Goal: Task Accomplishment & Management: Manage account settings

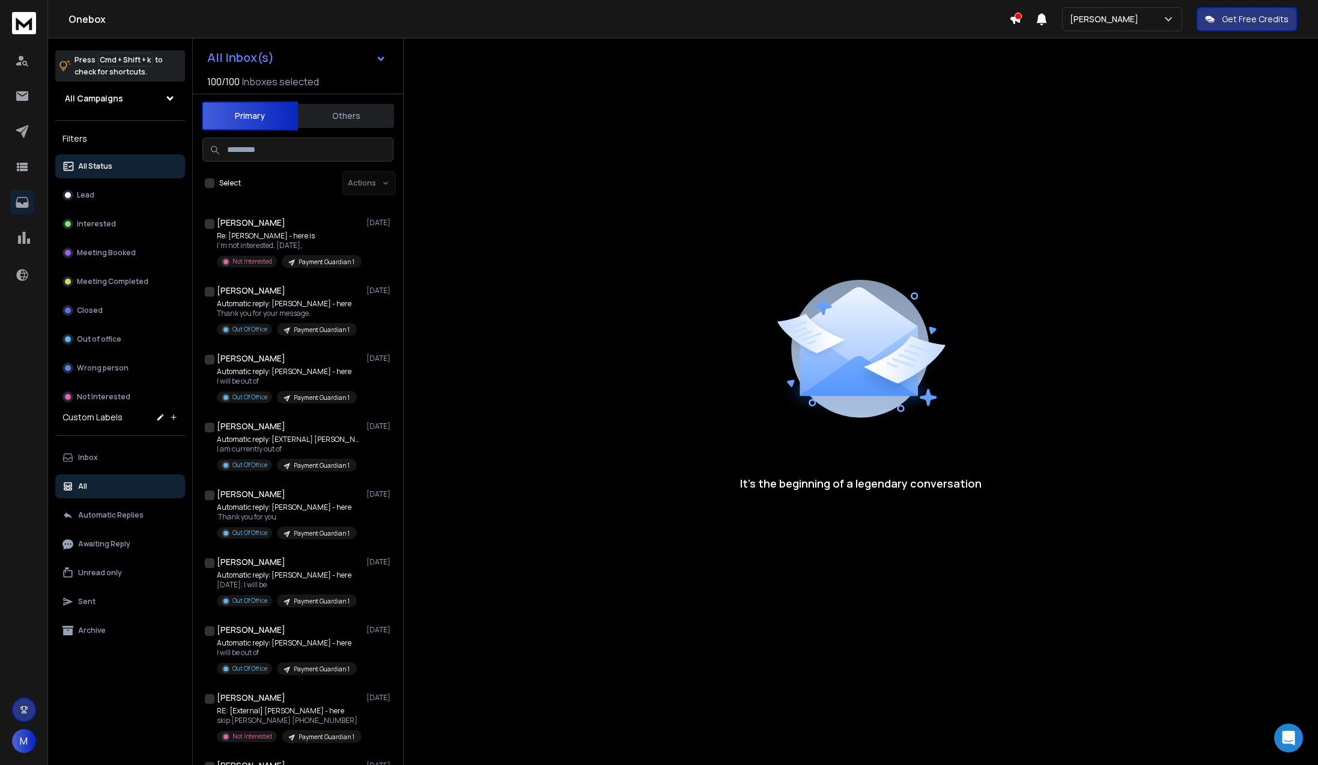
click at [296, 127] on button "Primary" at bounding box center [250, 116] width 96 height 29
click at [108, 207] on button "Lead" at bounding box center [120, 195] width 130 height 24
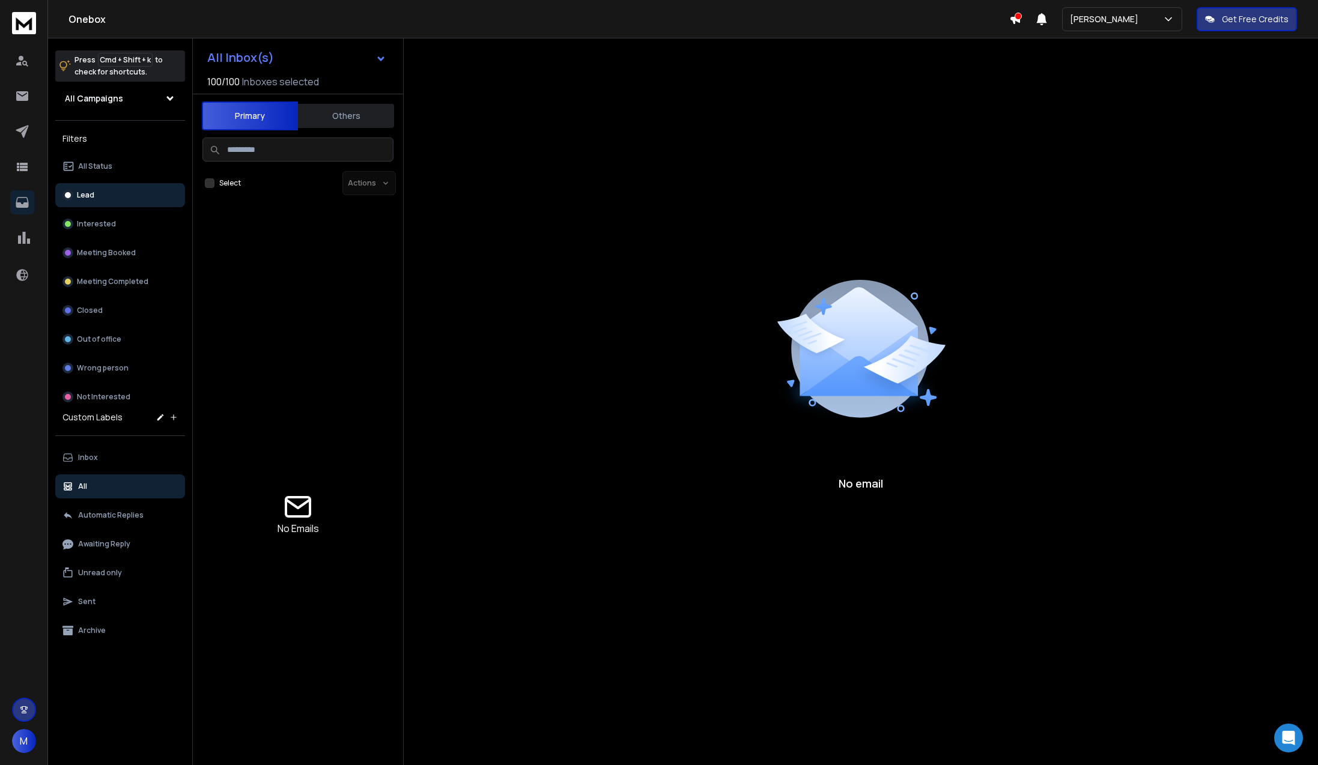
click at [394, 125] on button "Others" at bounding box center [346, 116] width 96 height 26
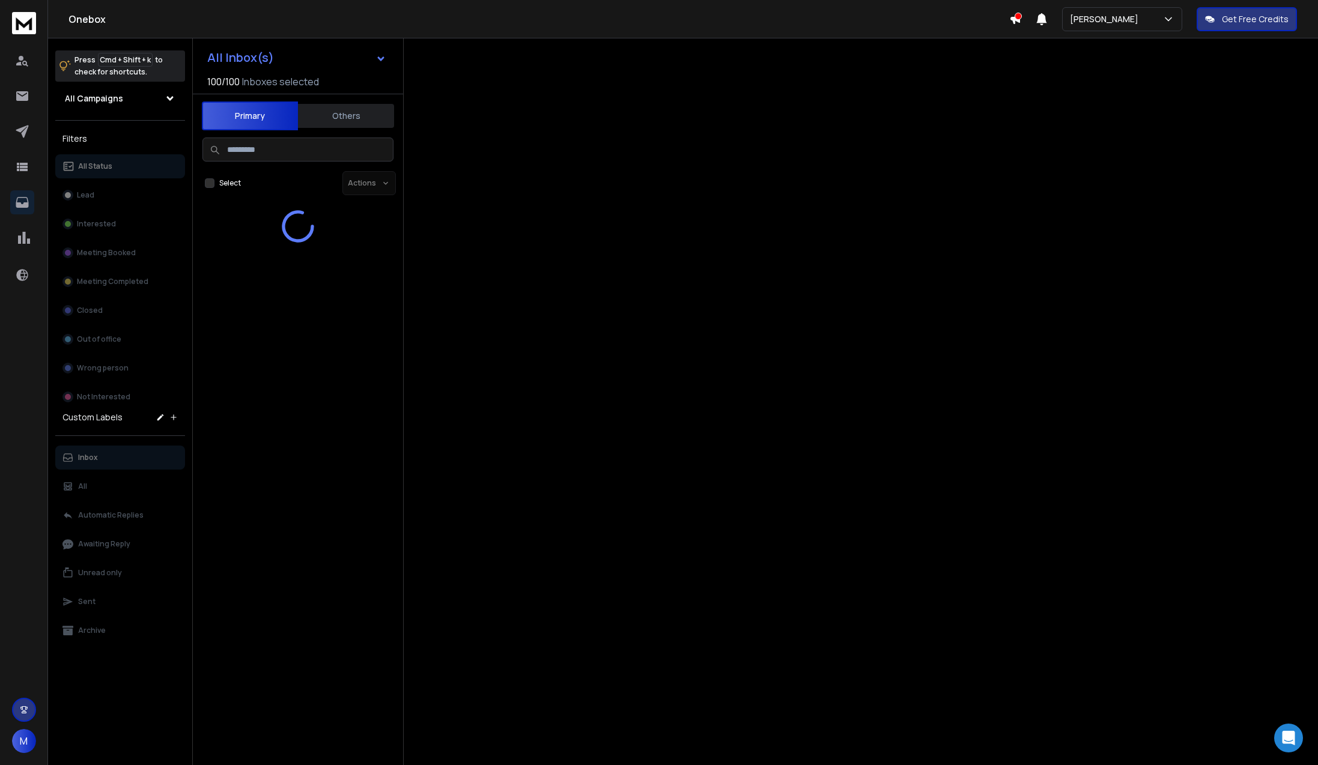
click at [298, 129] on button "Primary" at bounding box center [250, 116] width 96 height 29
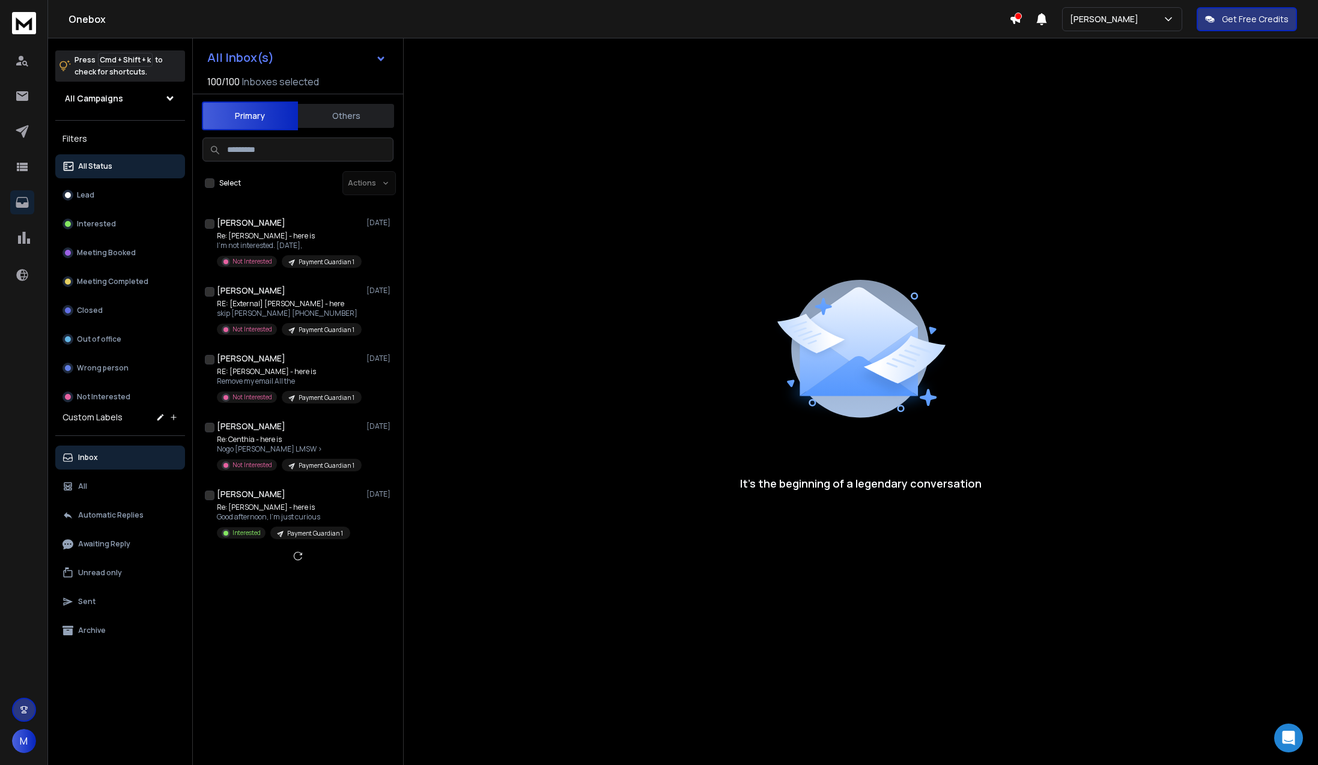
click at [394, 129] on button "Others" at bounding box center [346, 116] width 96 height 26
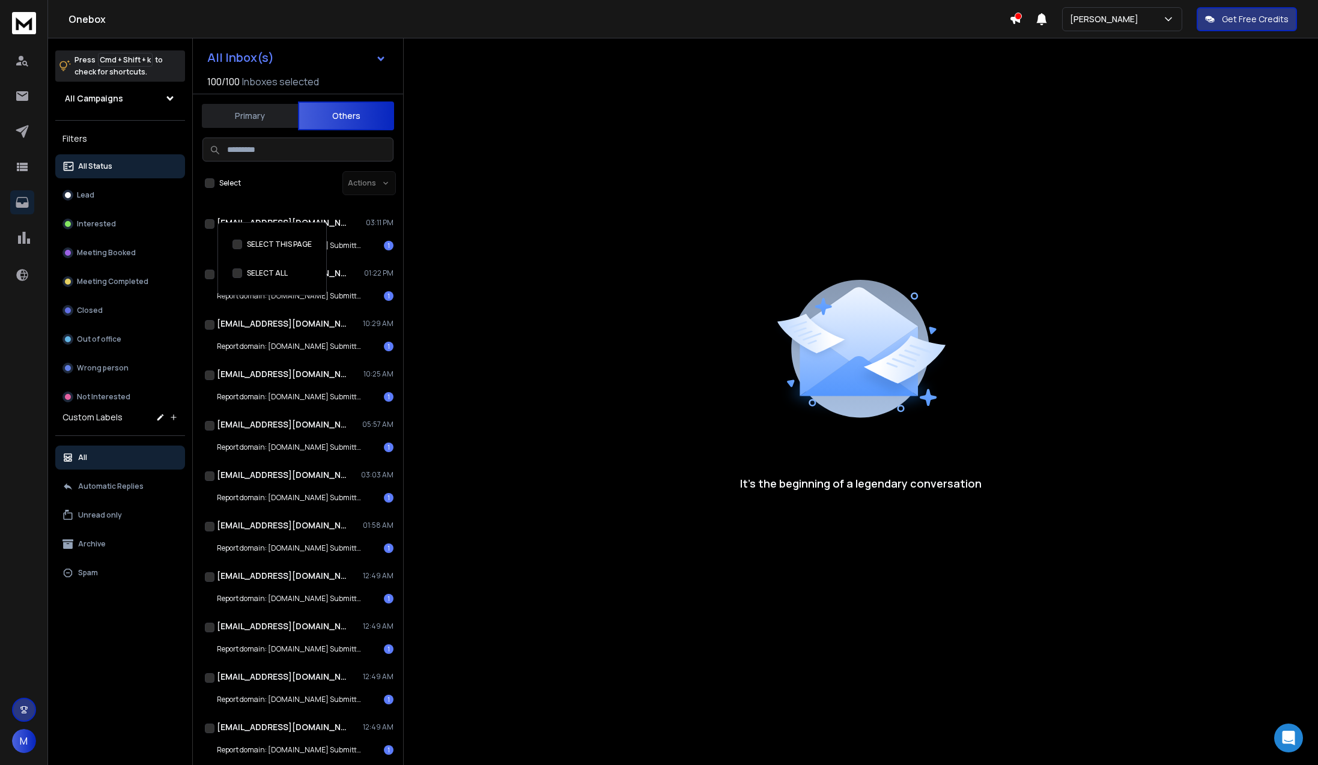
click at [215, 188] on button "SELECT THIS PAGE" at bounding box center [210, 183] width 10 height 10
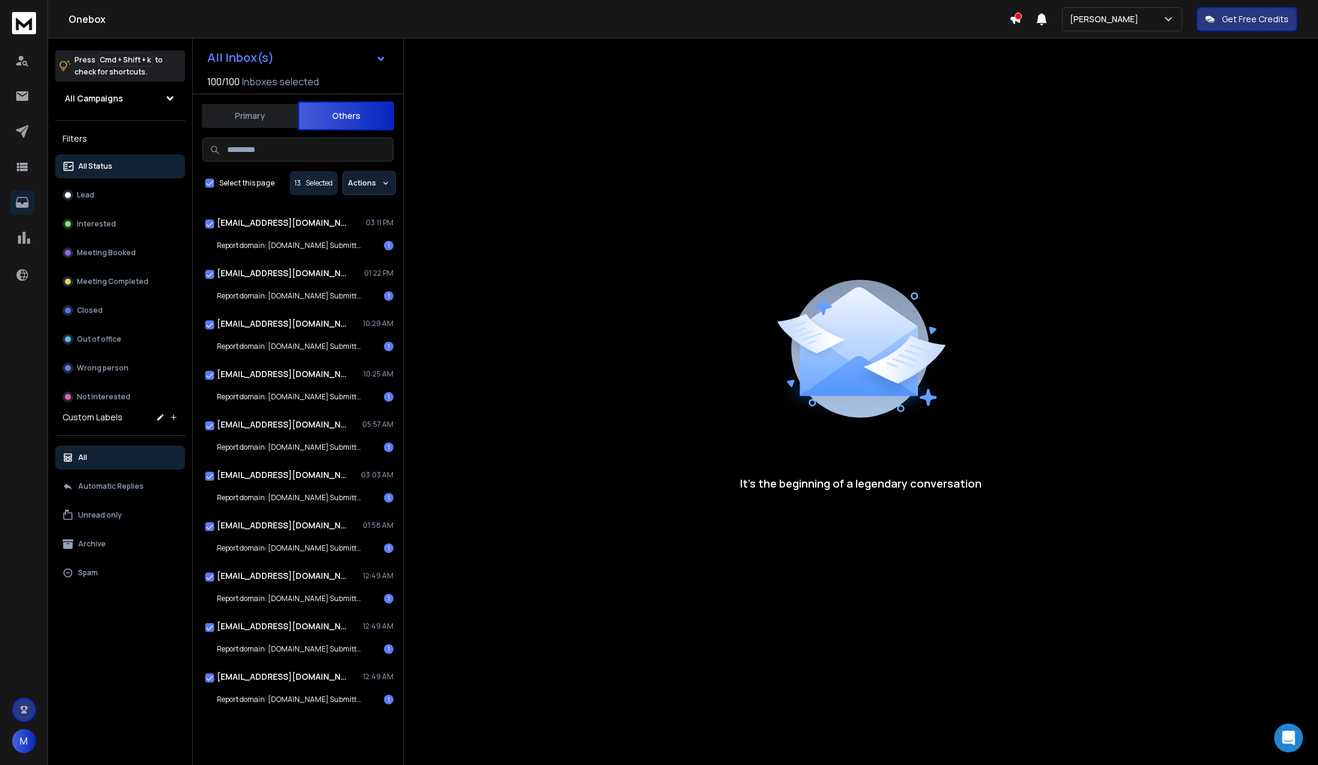
click at [396, 195] on button "Actions" at bounding box center [368, 183] width 53 height 24
click at [409, 237] on div "Delete email" at bounding box center [394, 240] width 66 height 12
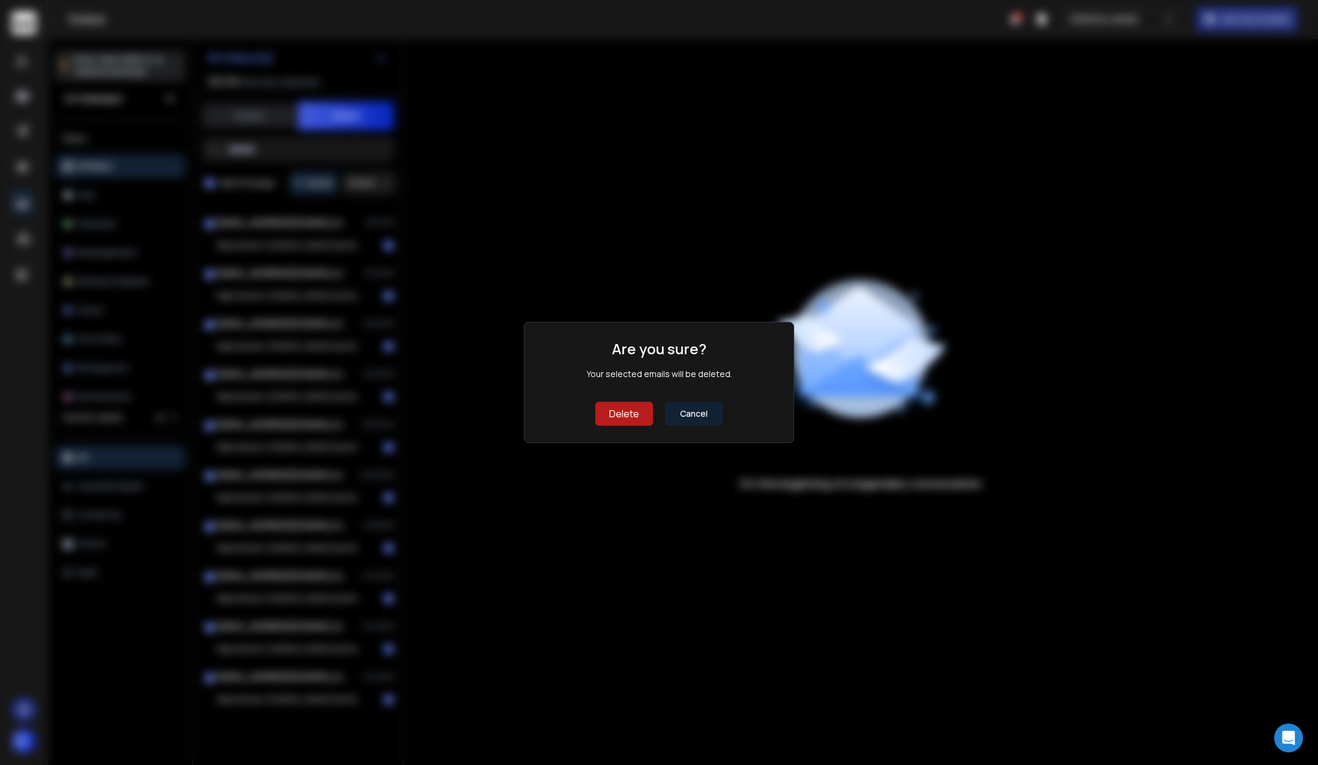
click at [634, 417] on button "Delete" at bounding box center [624, 414] width 58 height 24
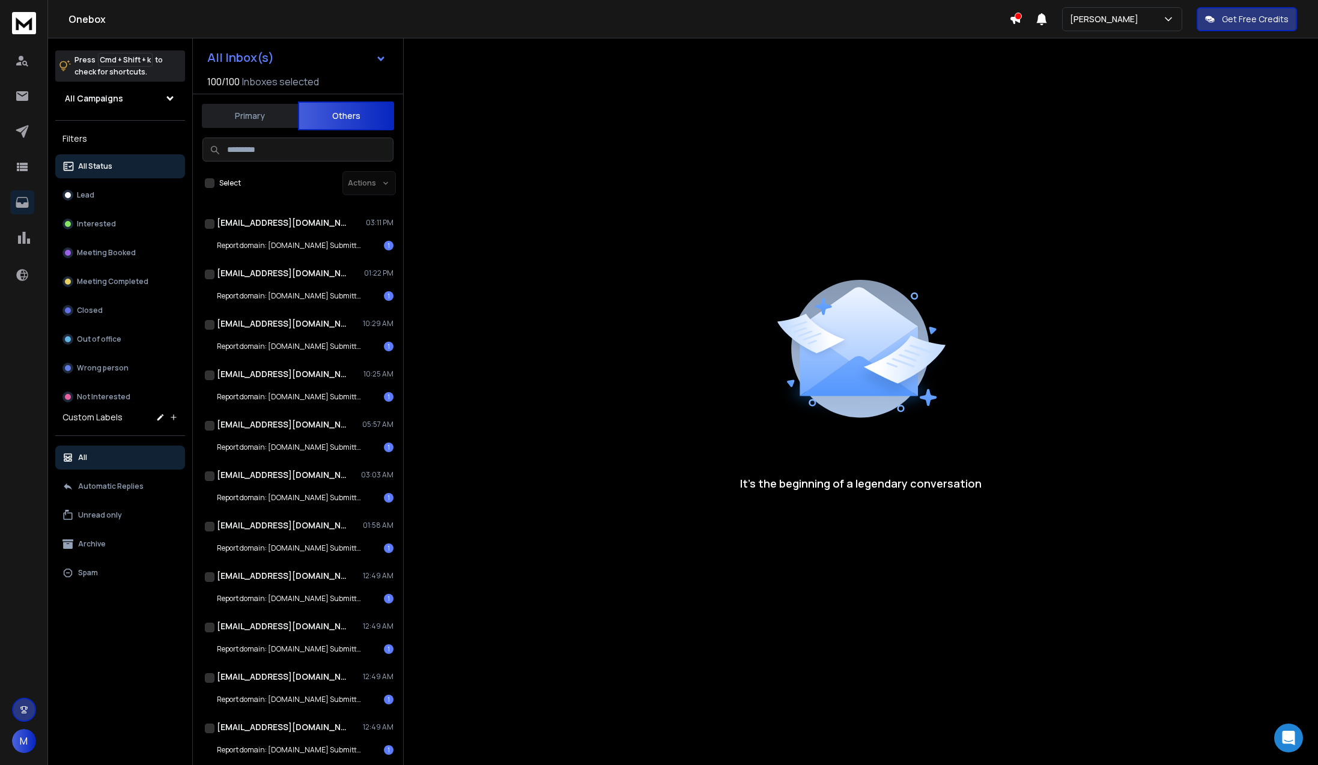
click at [276, 129] on button "Primary" at bounding box center [250, 116] width 96 height 26
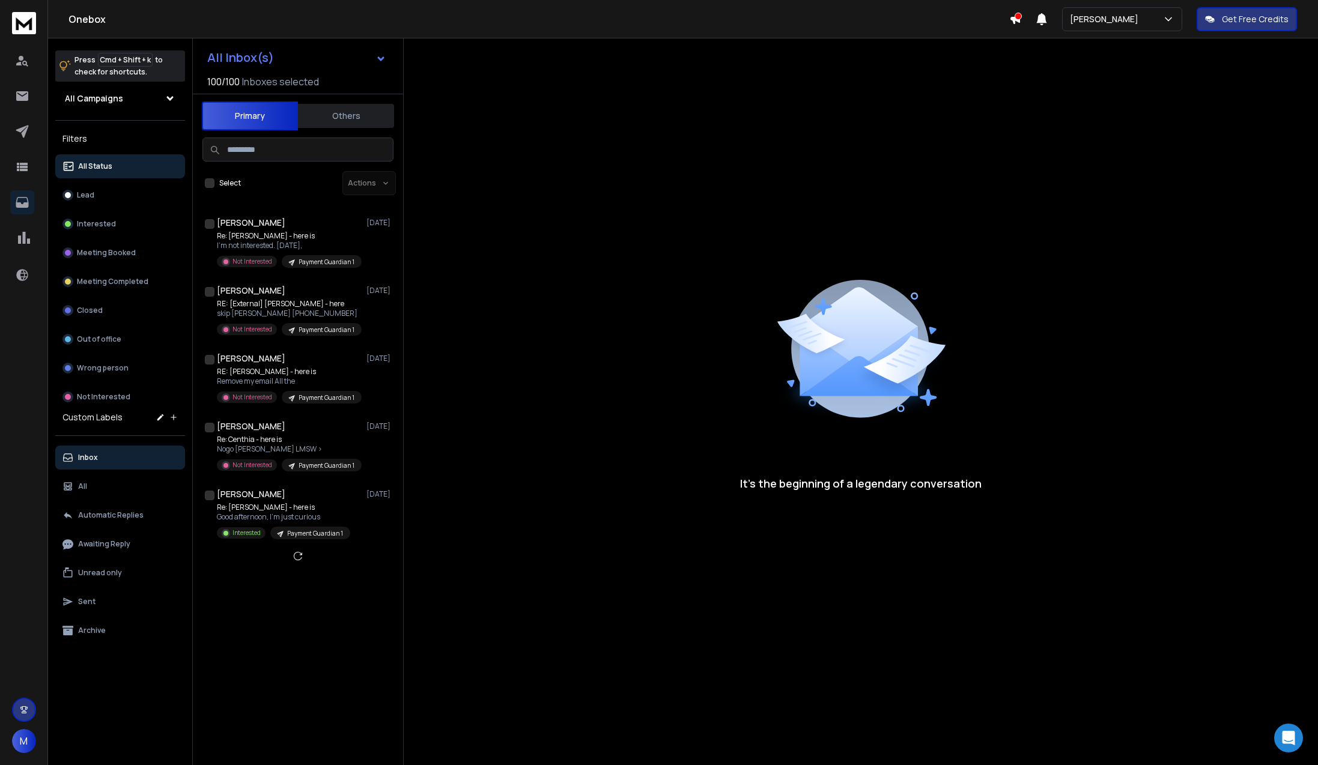
click at [383, 129] on button "Others" at bounding box center [346, 116] width 96 height 26
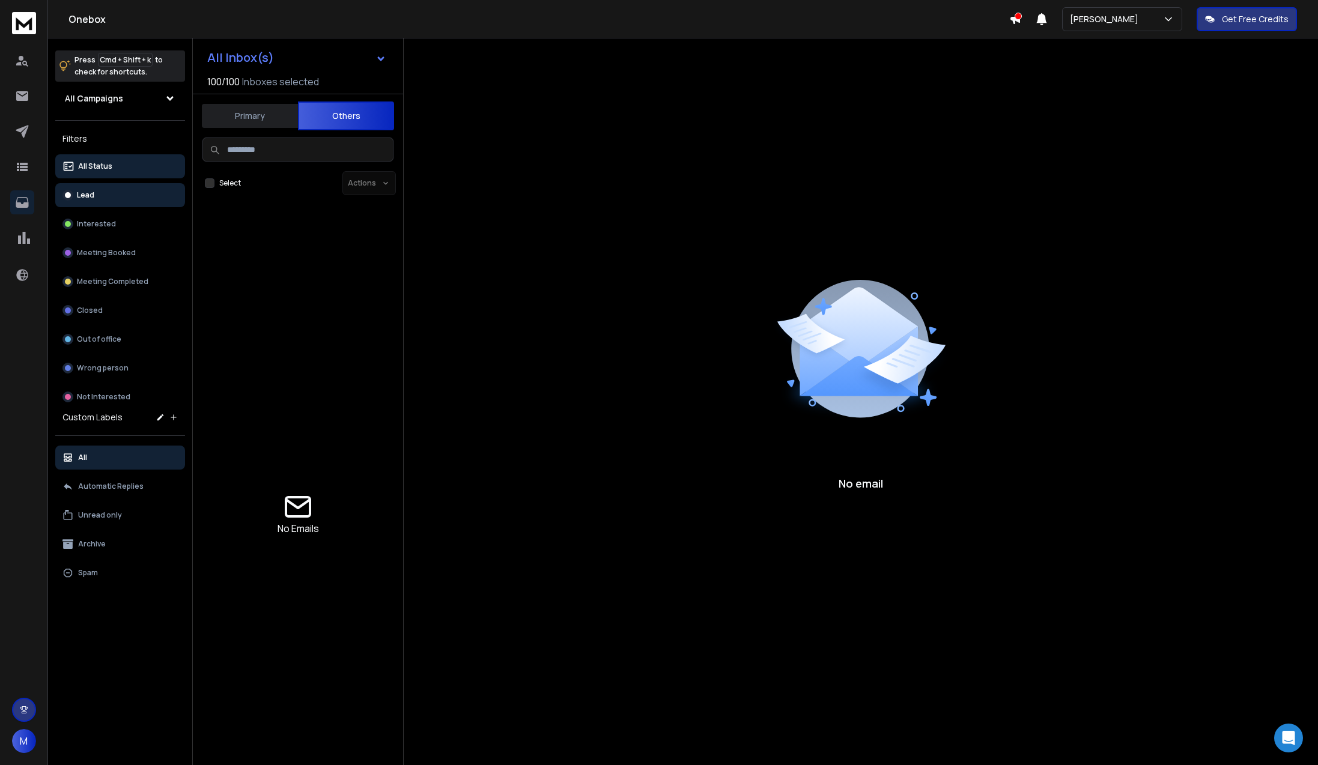
click at [92, 200] on p "Lead" at bounding box center [85, 195] width 17 height 10
click at [102, 171] on p "All Status" at bounding box center [95, 167] width 34 height 10
